Goal: Navigation & Orientation: Find specific page/section

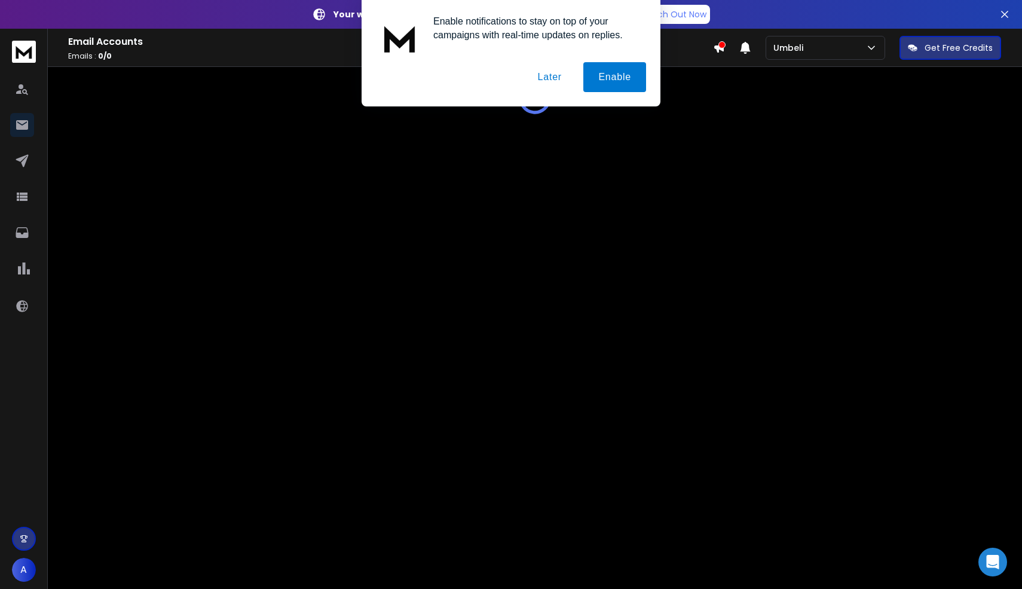
click at [549, 72] on button "Later" at bounding box center [549, 77] width 54 height 30
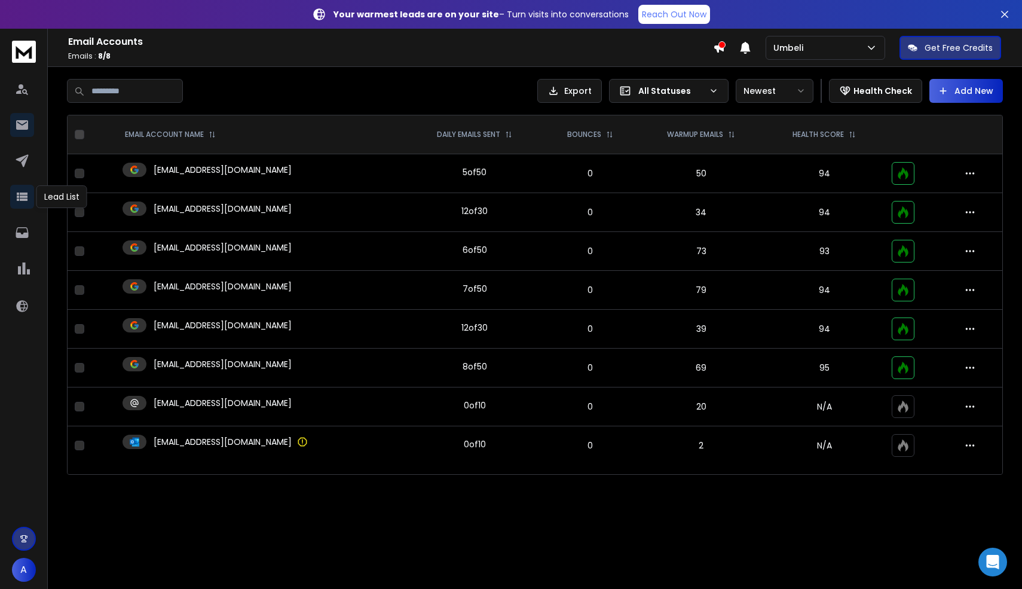
click at [17, 196] on icon at bounding box center [22, 196] width 11 height 8
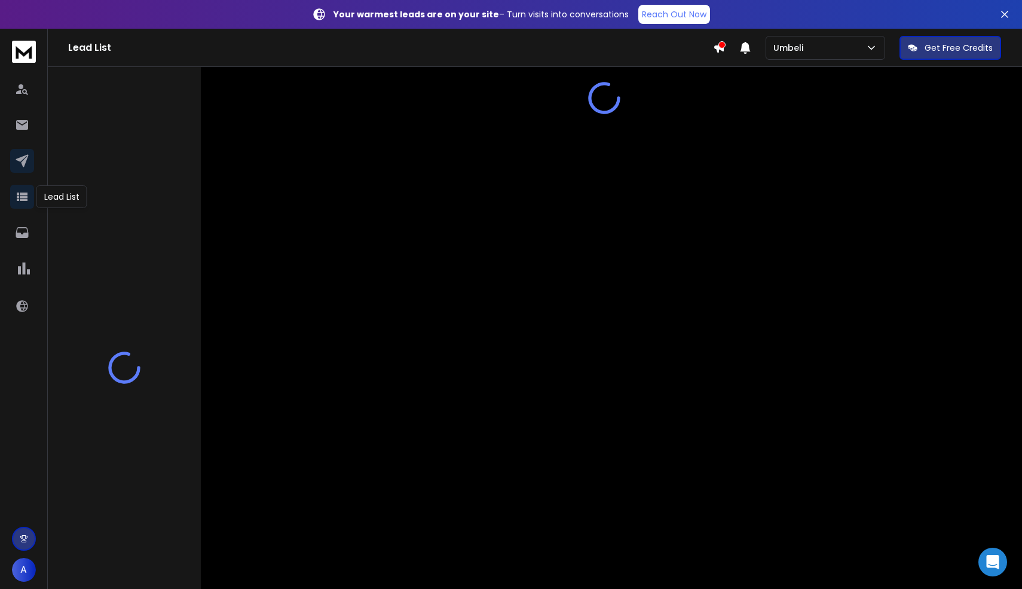
click at [26, 164] on icon at bounding box center [22, 161] width 14 height 14
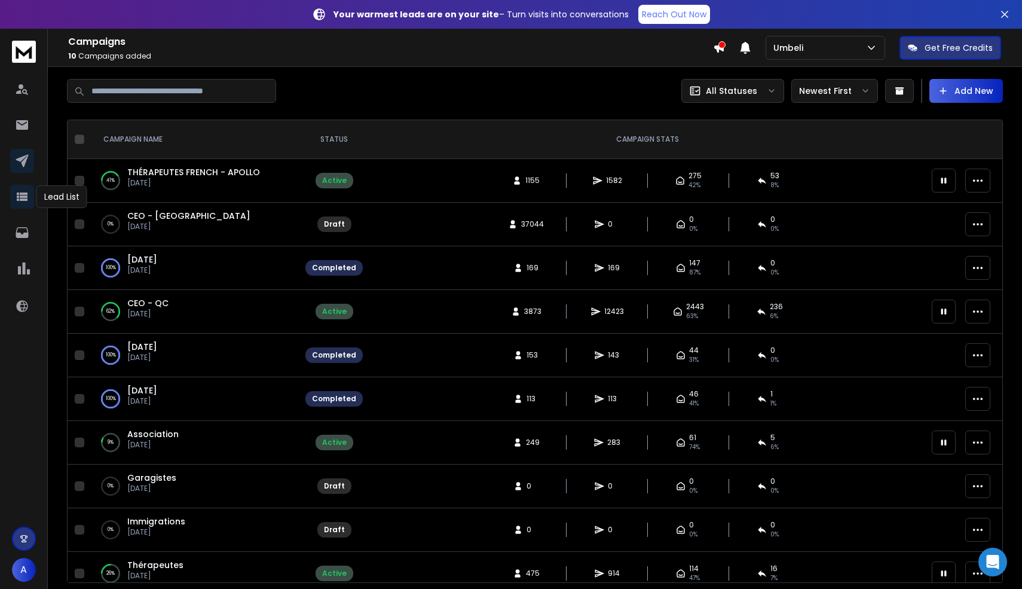
click at [30, 194] on link at bounding box center [22, 197] width 24 height 24
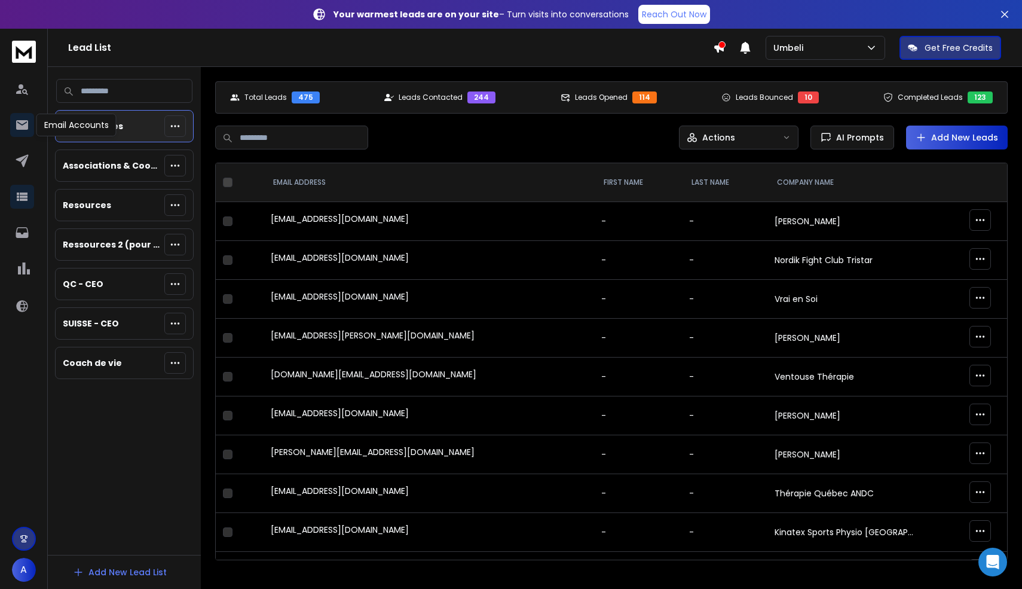
click at [21, 126] on icon at bounding box center [22, 125] width 12 height 10
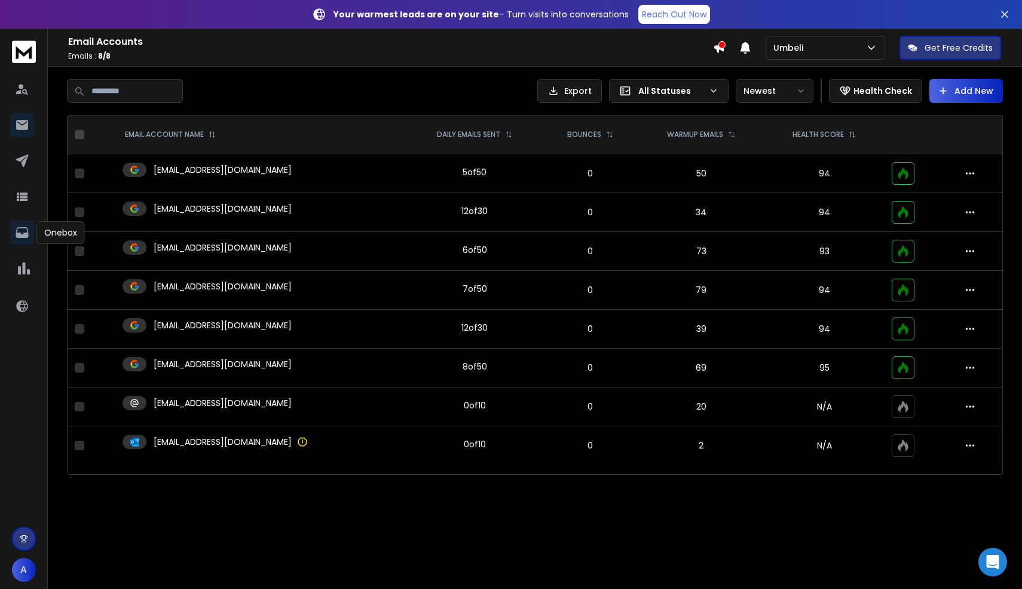
click at [20, 235] on icon at bounding box center [22, 232] width 13 height 11
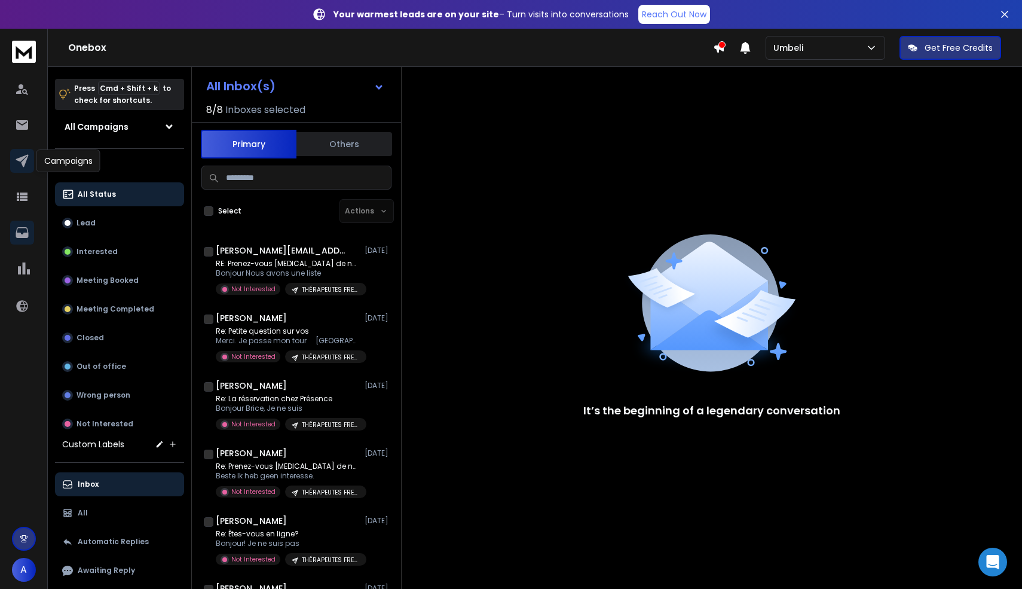
click at [25, 164] on icon at bounding box center [22, 161] width 14 height 14
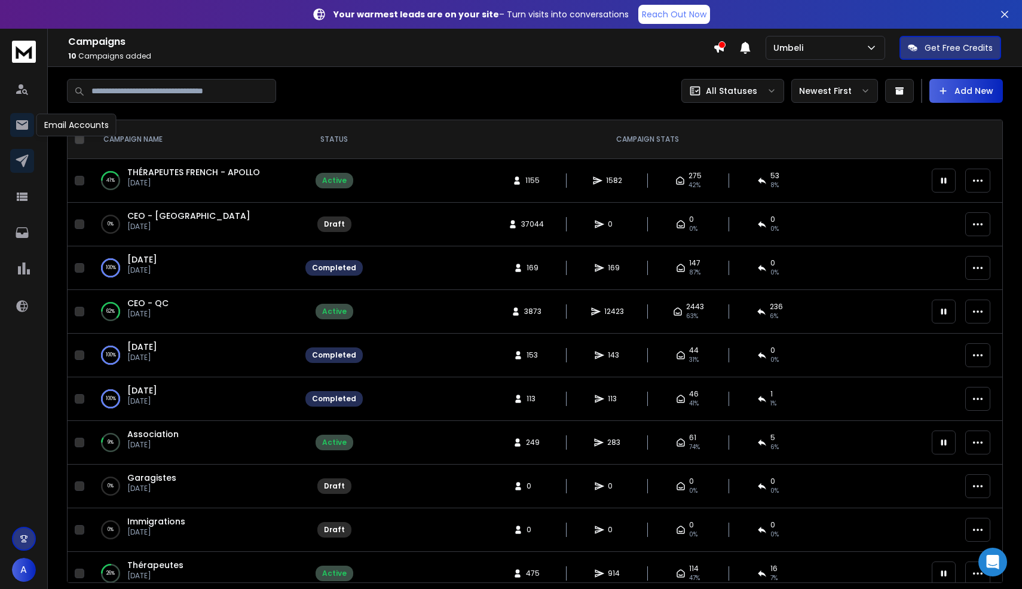
click at [27, 127] on icon at bounding box center [22, 125] width 12 height 10
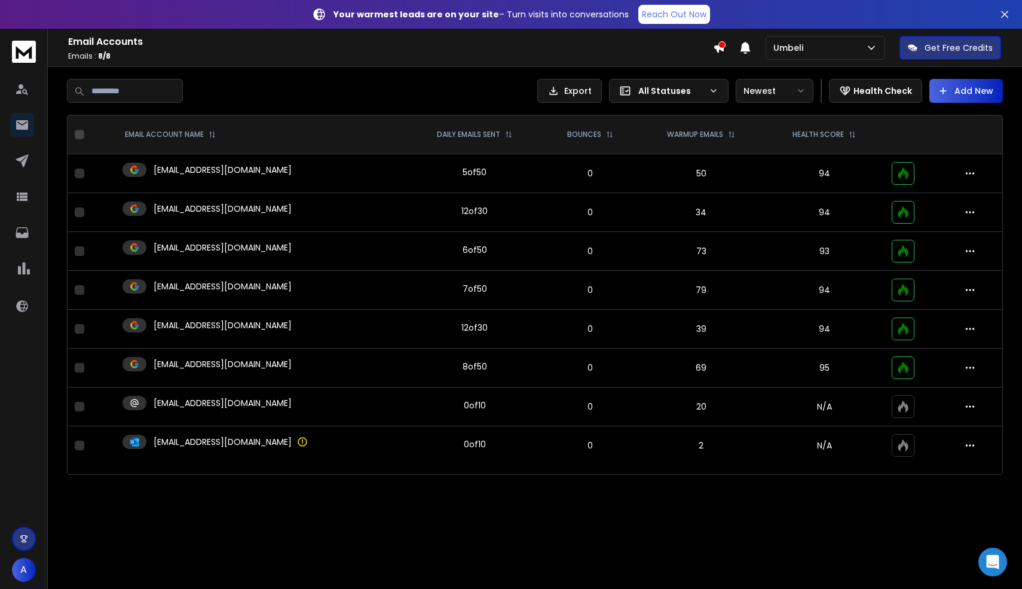
click at [751, 256] on td "73" at bounding box center [701, 251] width 127 height 39
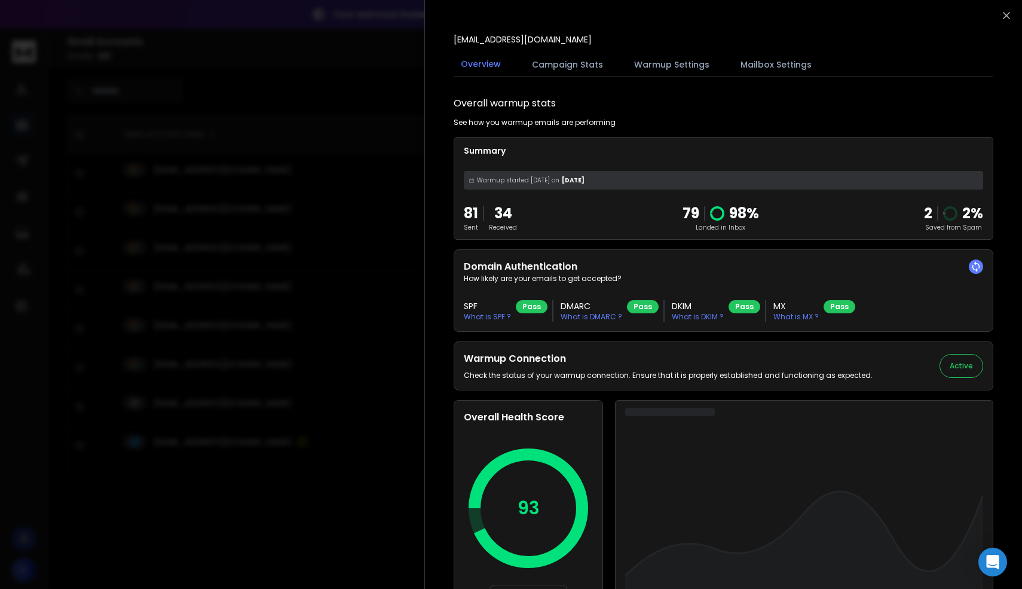
scroll to position [353, 0]
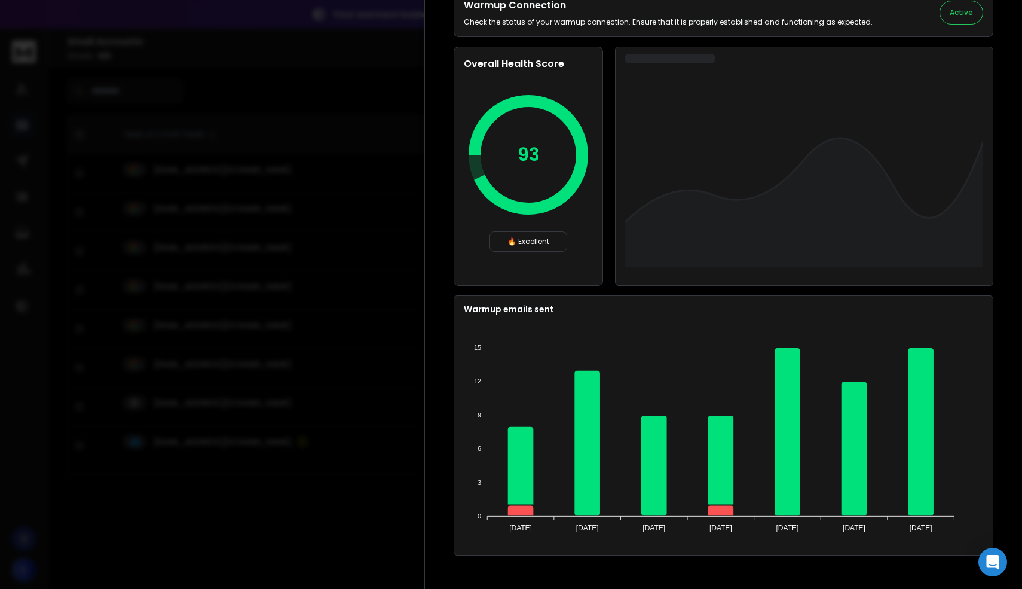
click at [349, 276] on div at bounding box center [511, 294] width 1022 height 589
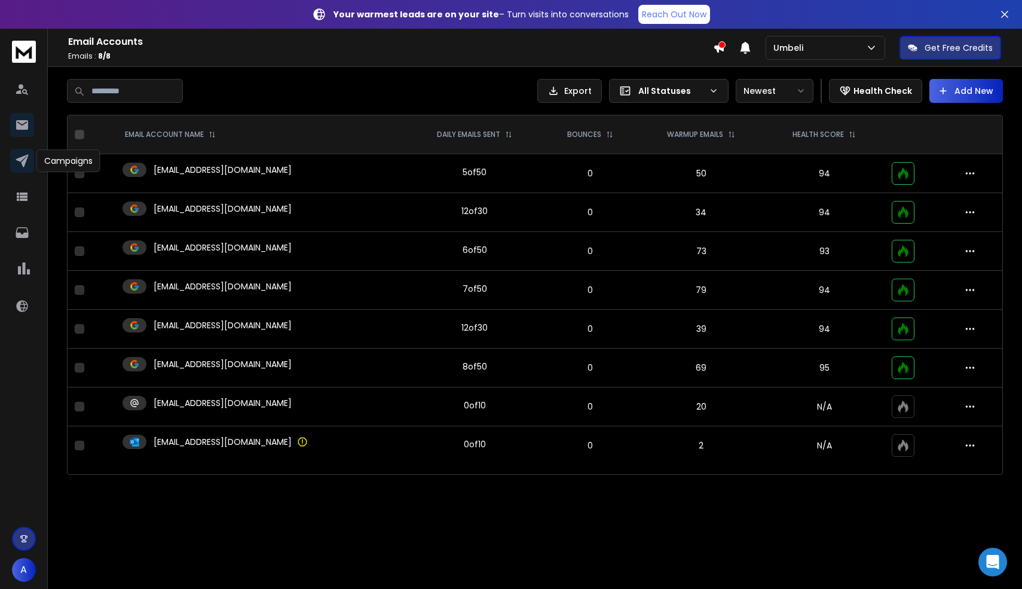
click at [23, 161] on icon at bounding box center [22, 160] width 13 height 13
